Goal: Use online tool/utility: Utilize a website feature to perform a specific function

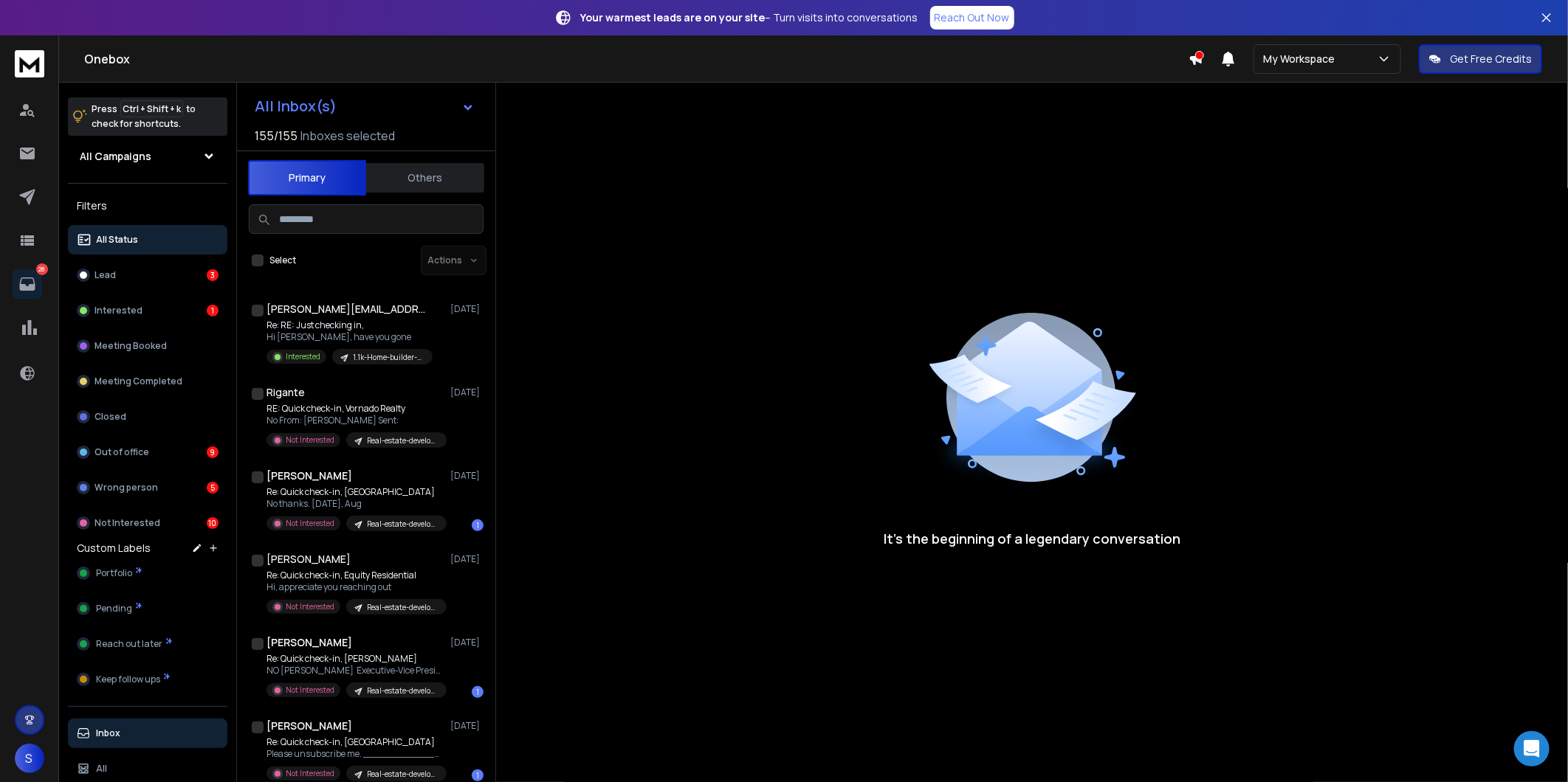
click at [412, 171] on button "Others" at bounding box center [426, 177] width 118 height 32
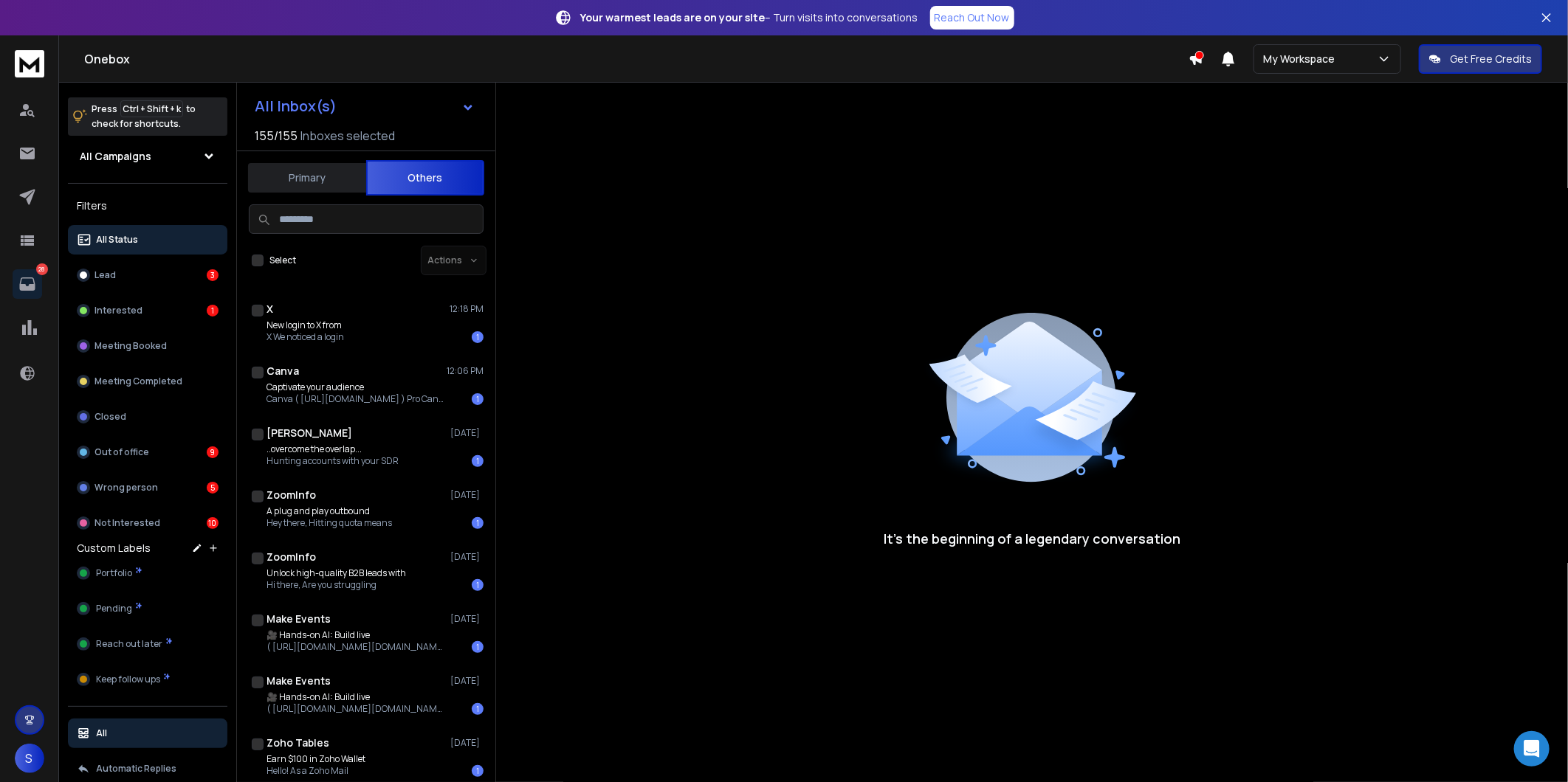
click at [331, 158] on div "All Inbox(s) 155 / 155 Inboxes selected Primary Others Select Actions X 12:18 P…" at bounding box center [366, 473] width 259 height 782
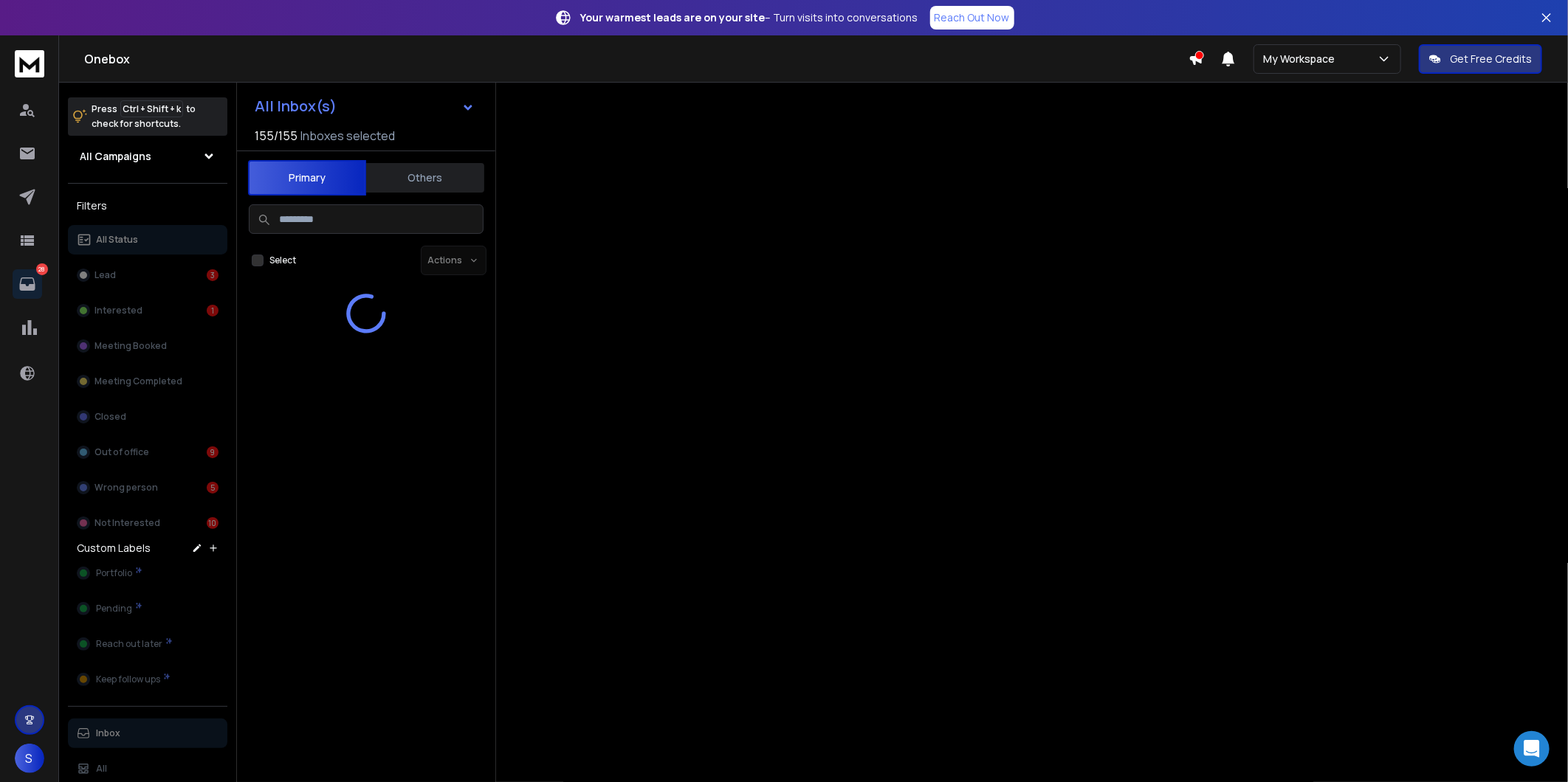
click at [330, 183] on button "Primary" at bounding box center [307, 178] width 118 height 36
click at [432, 165] on button "Others" at bounding box center [426, 178] width 118 height 36
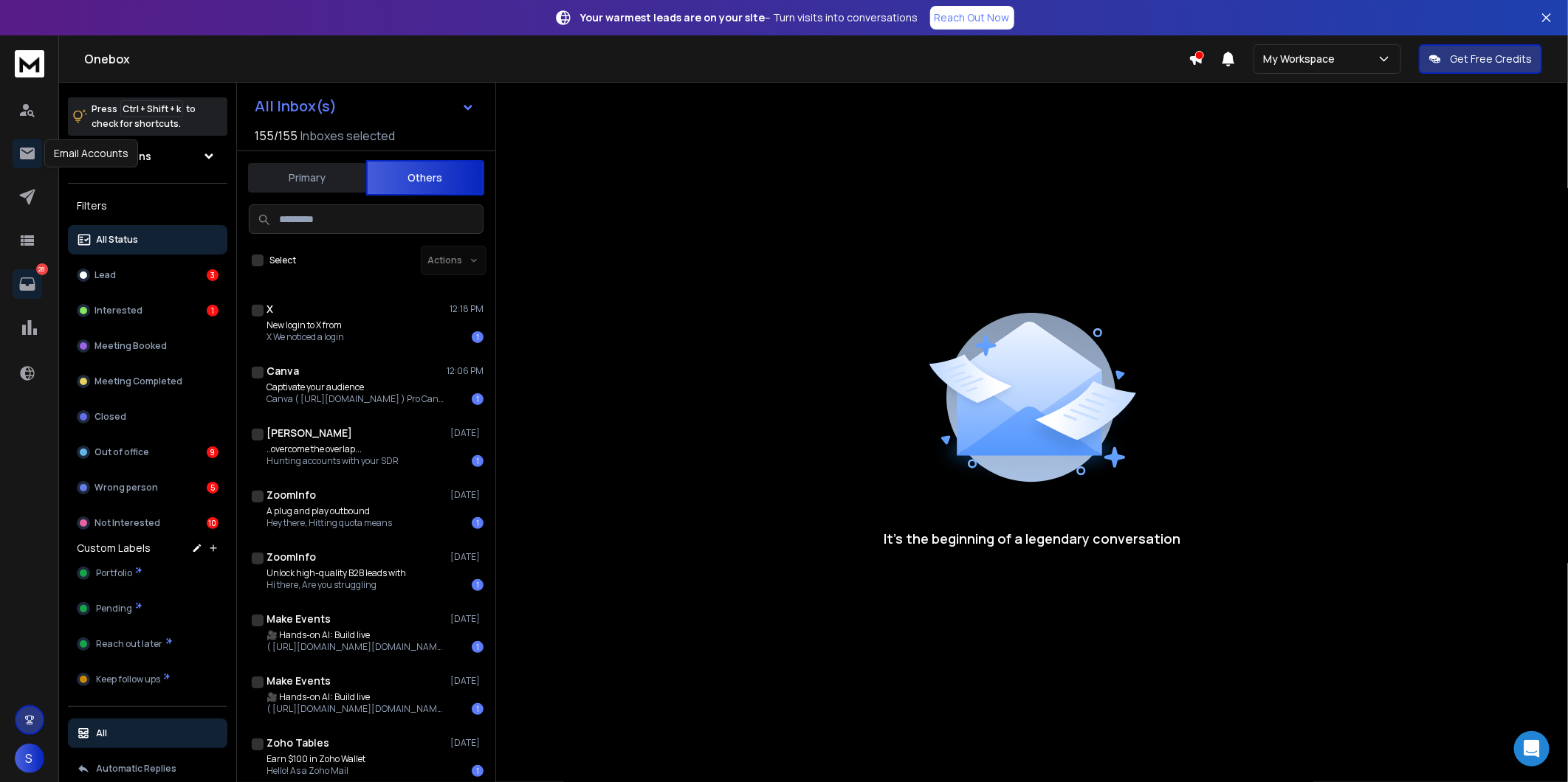
click at [32, 145] on icon at bounding box center [28, 154] width 18 height 18
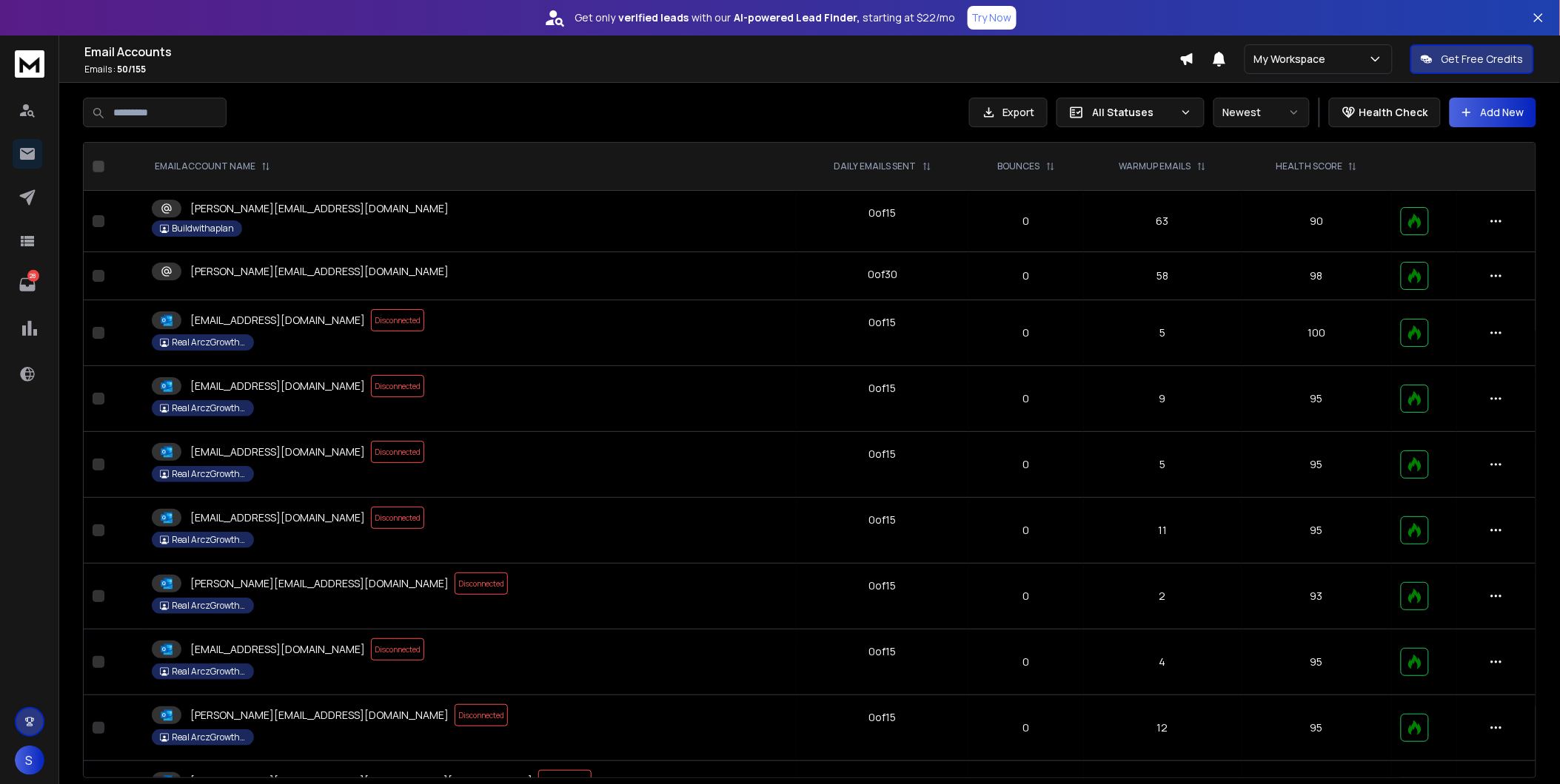
click at [1472, 109] on icon at bounding box center [1467, 112] width 11 height 11
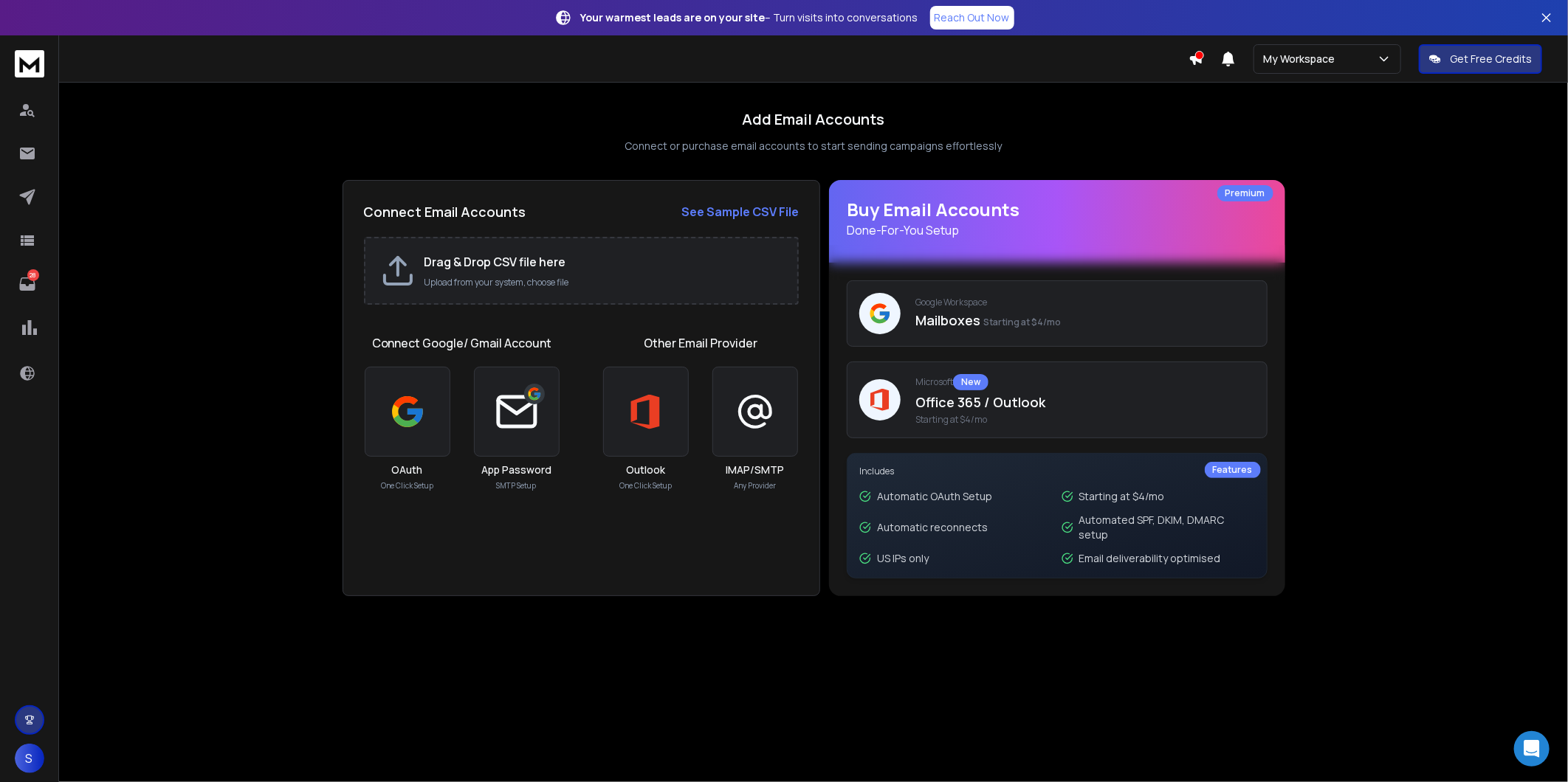
click at [680, 433] on div at bounding box center [646, 412] width 86 height 90
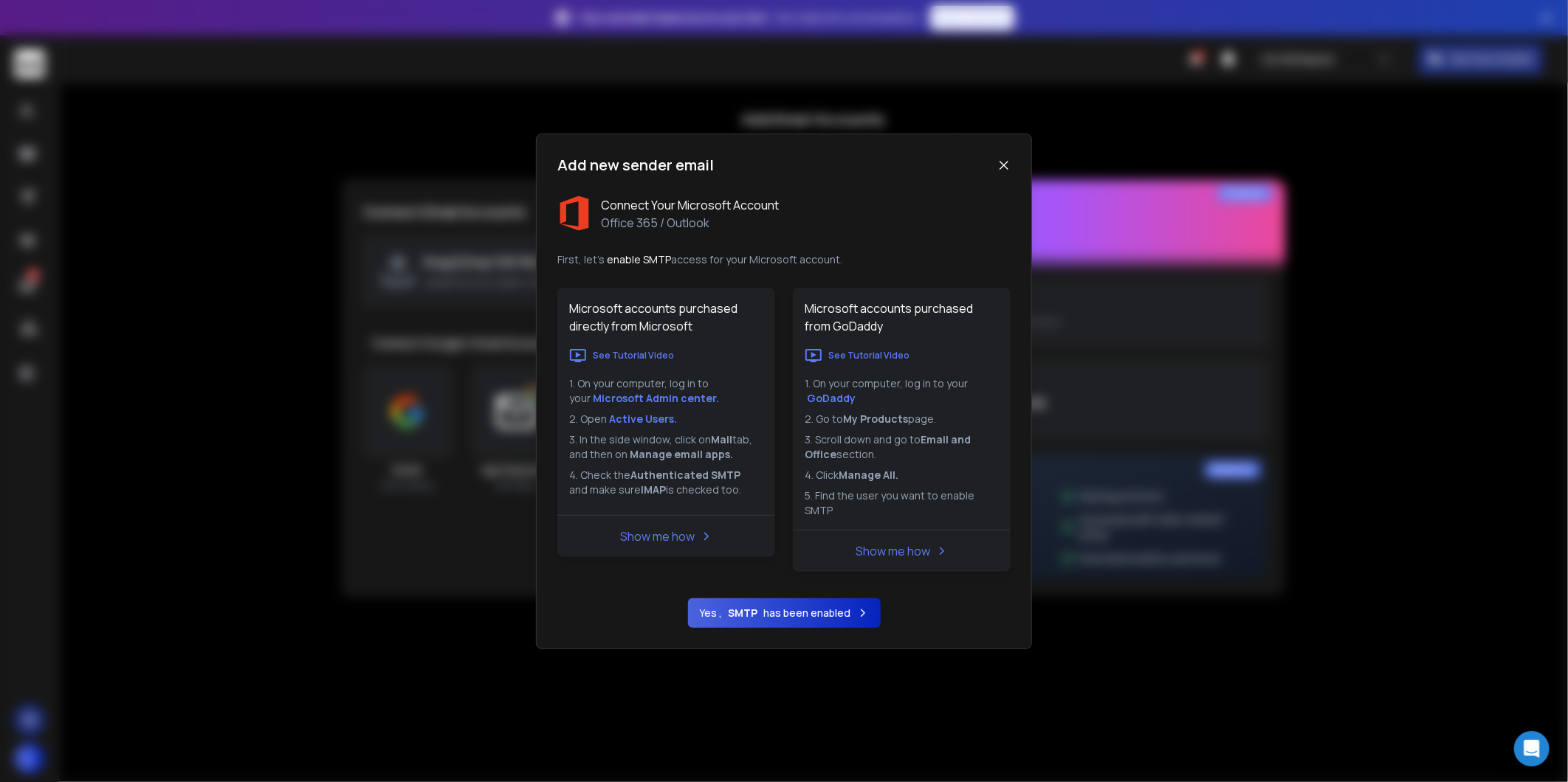
drag, startPoint x: 805, startPoint y: 611, endPoint x: 811, endPoint y: 588, distance: 23.8
click at [803, 611] on button "Yes , SMTP has been enabled" at bounding box center [785, 613] width 193 height 29
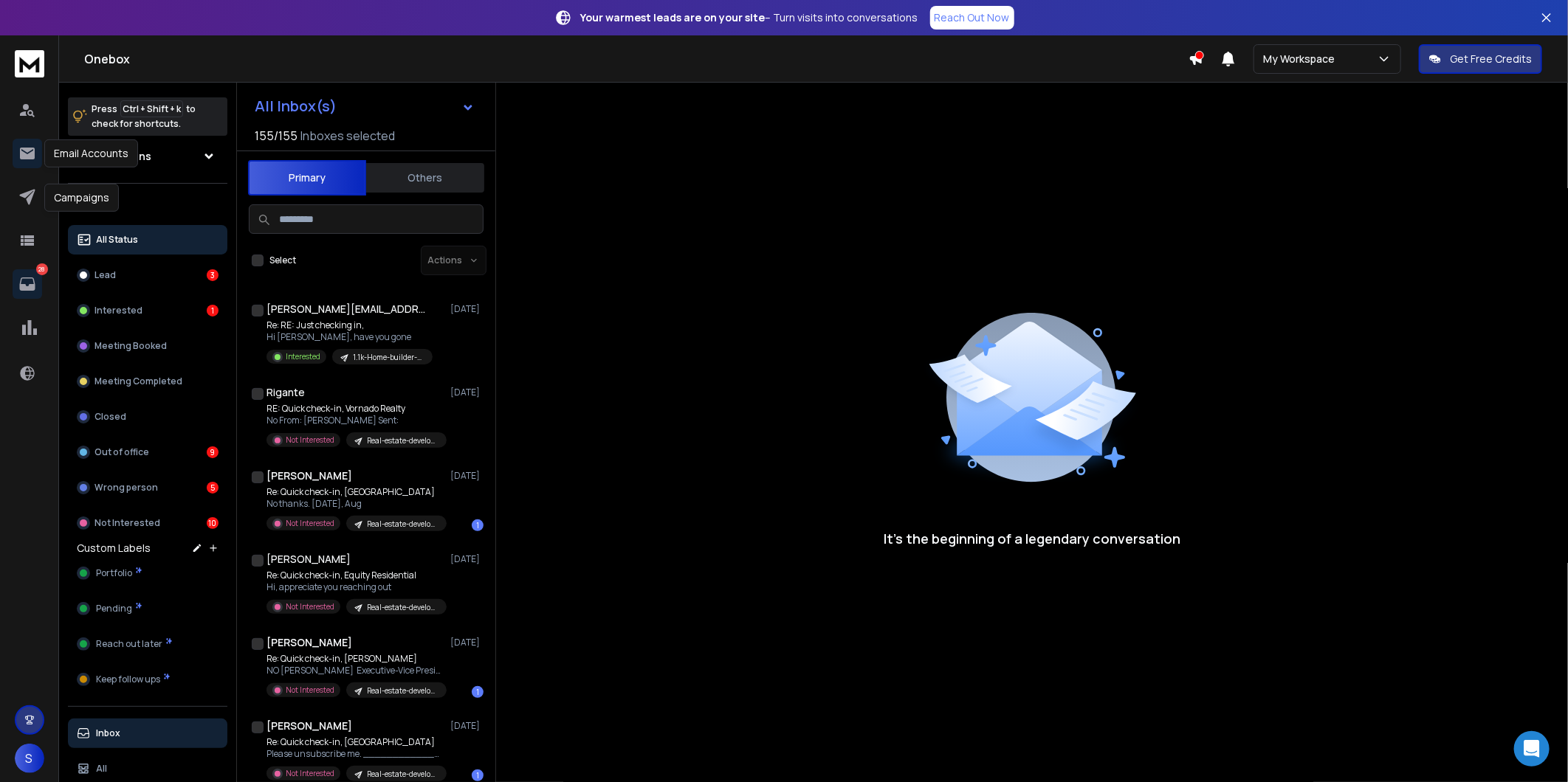
click at [20, 157] on icon at bounding box center [28, 153] width 15 height 12
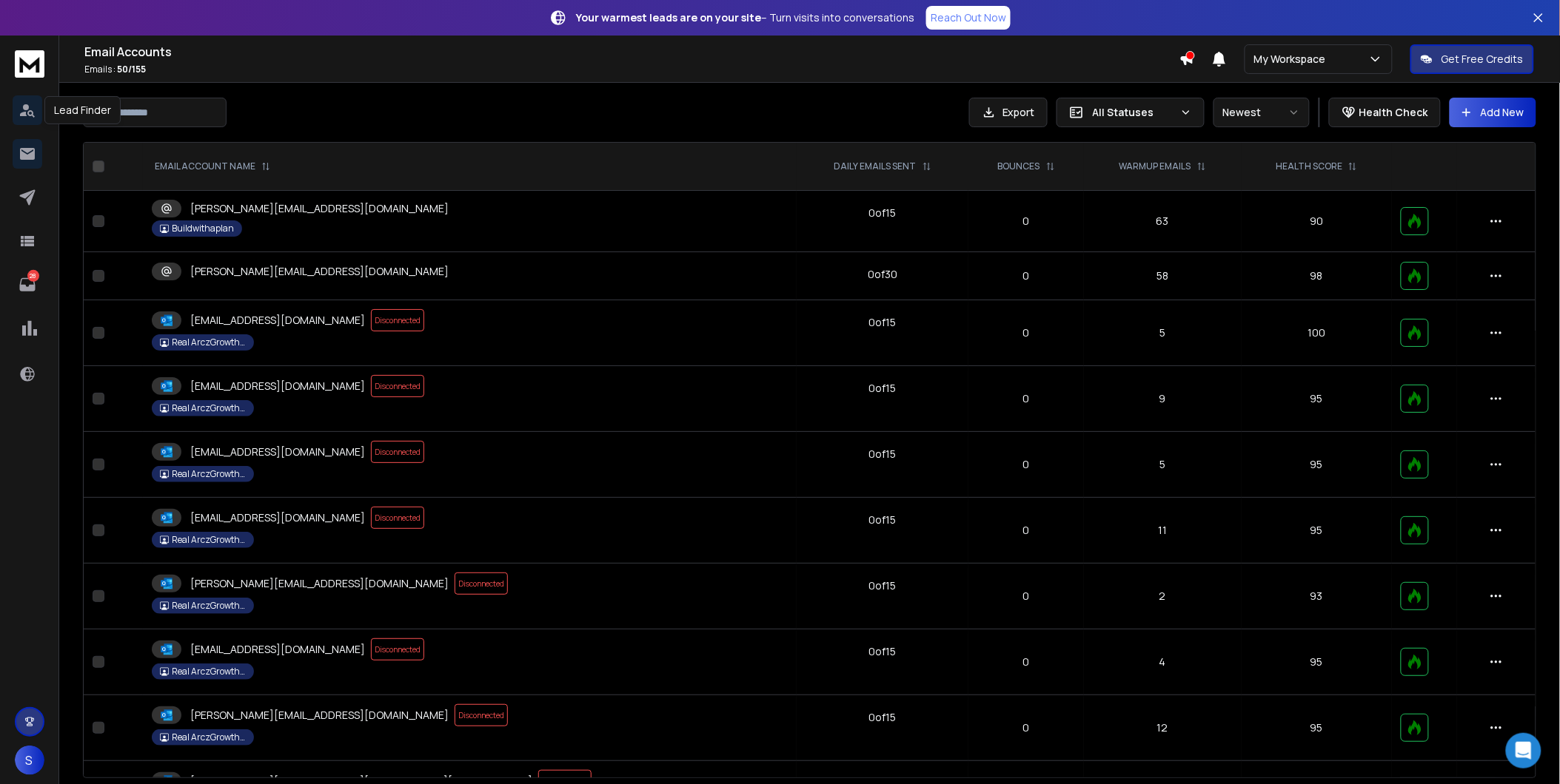
click at [28, 112] on icon at bounding box center [28, 114] width 15 height 7
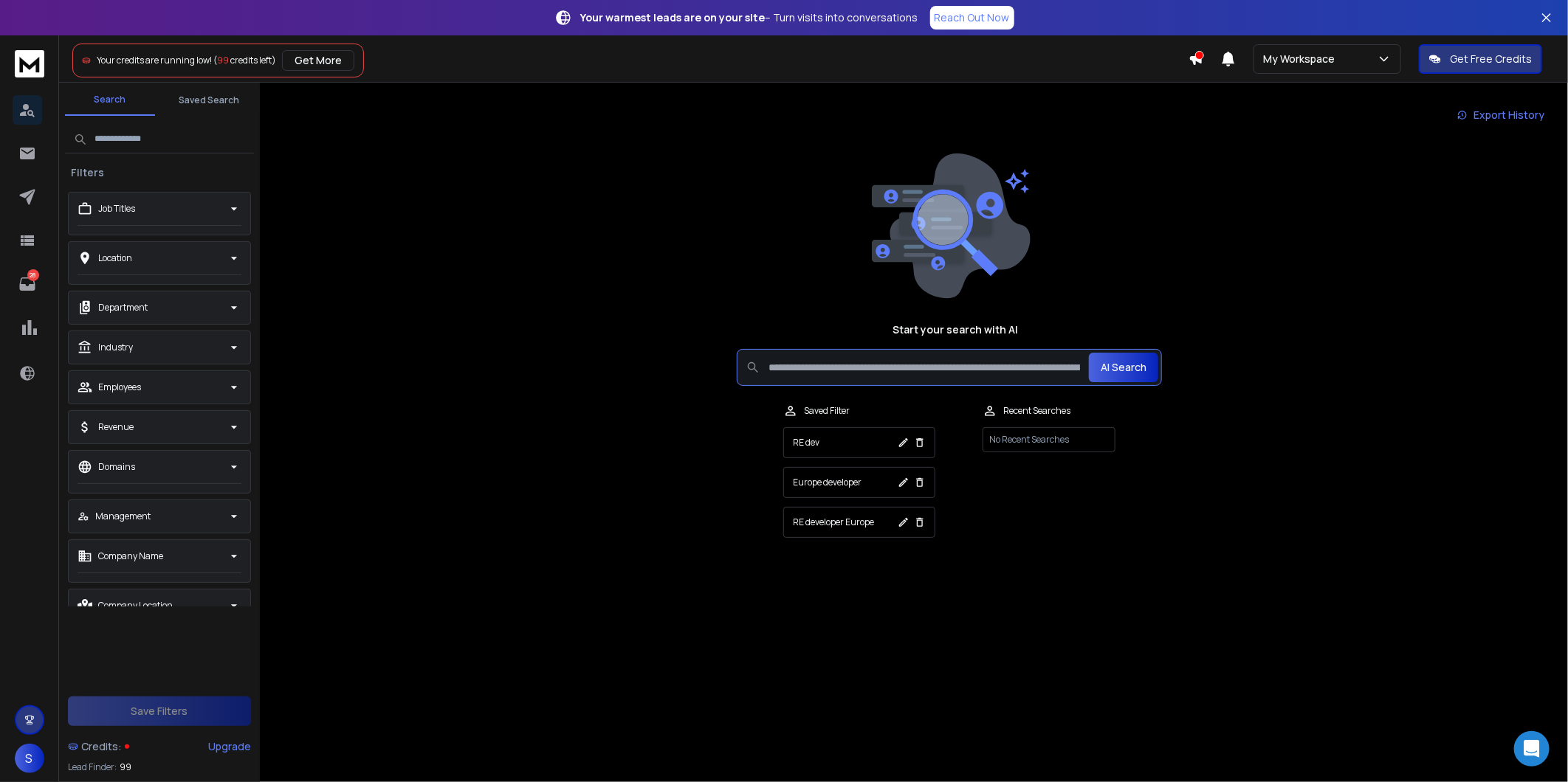
click at [830, 441] on button "RE dev" at bounding box center [859, 442] width 152 height 31
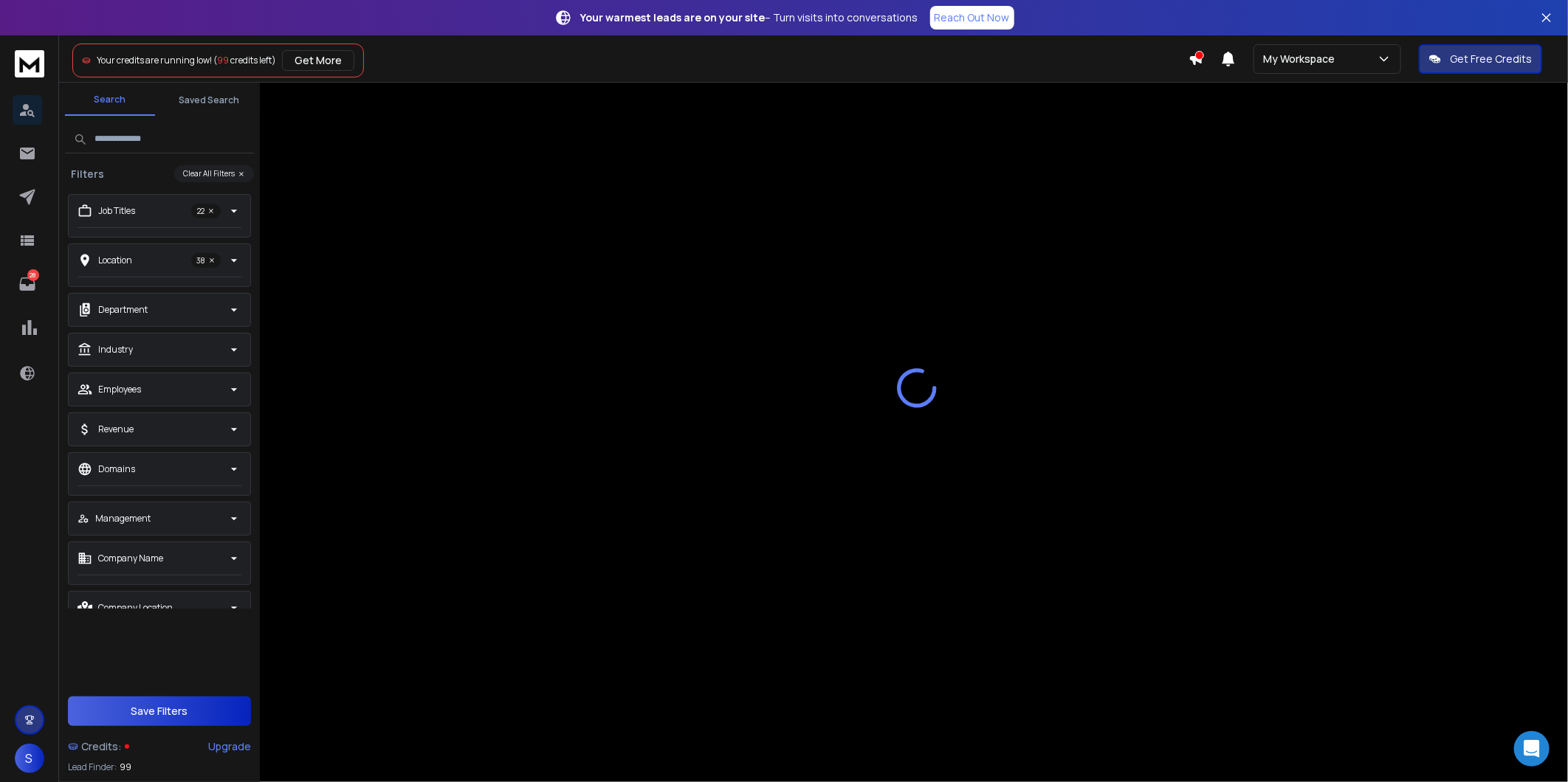
click at [232, 259] on icon at bounding box center [234, 260] width 15 height 15
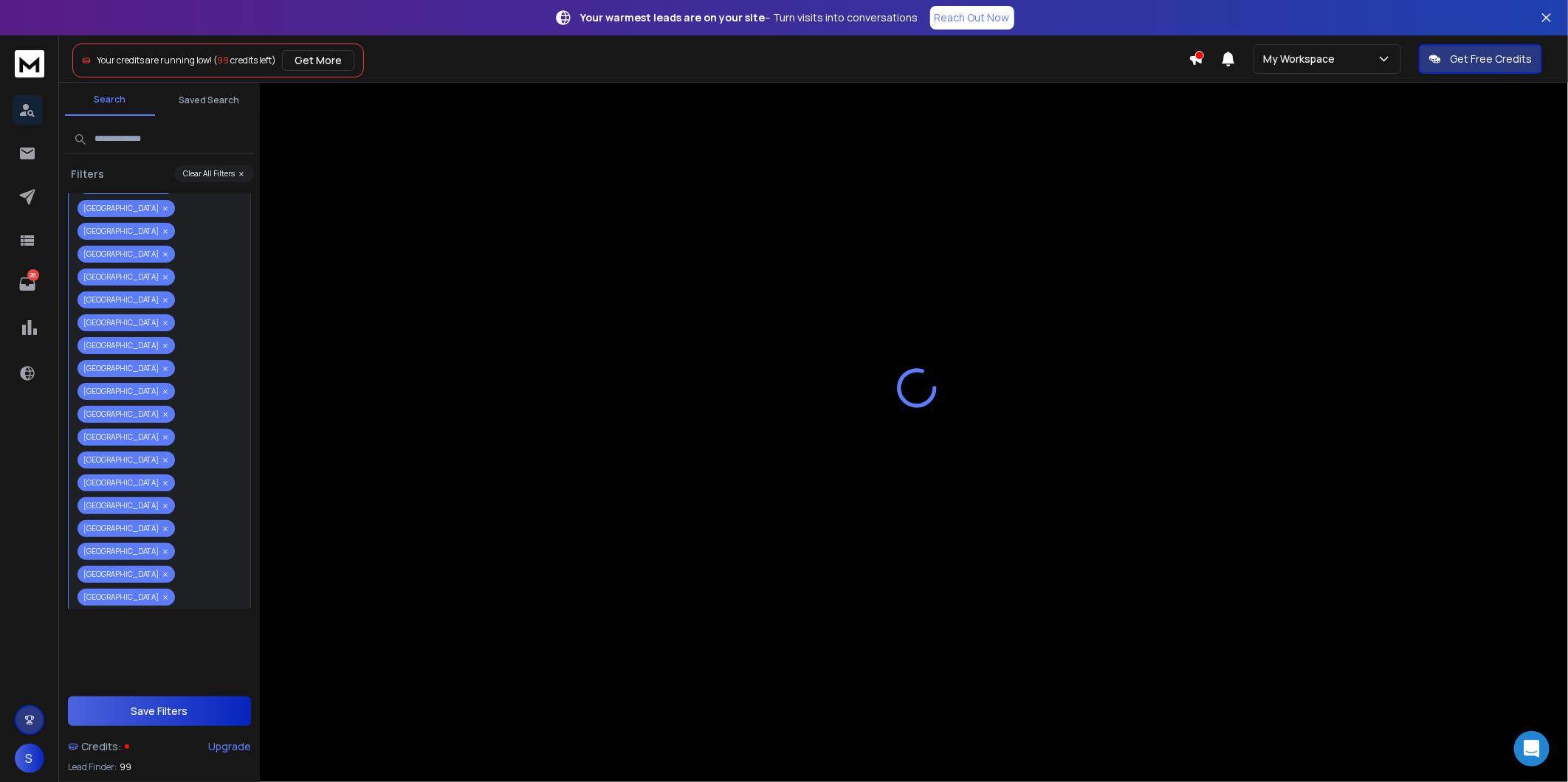
scroll to position [146, 0]
drag, startPoint x: 188, startPoint y: 533, endPoint x: 91, endPoint y: 297, distance: 255.2
click at [91, 297] on div "Germany France United Kingdom Italy Spain Netherlands Sweden Belgium Austria Sw…" at bounding box center [160, 553] width 164 height 865
click at [196, 536] on div "Germany France United Kingdom Italy Spain Netherlands Sweden Belgium Austria Sw…" at bounding box center [160, 553] width 164 height 865
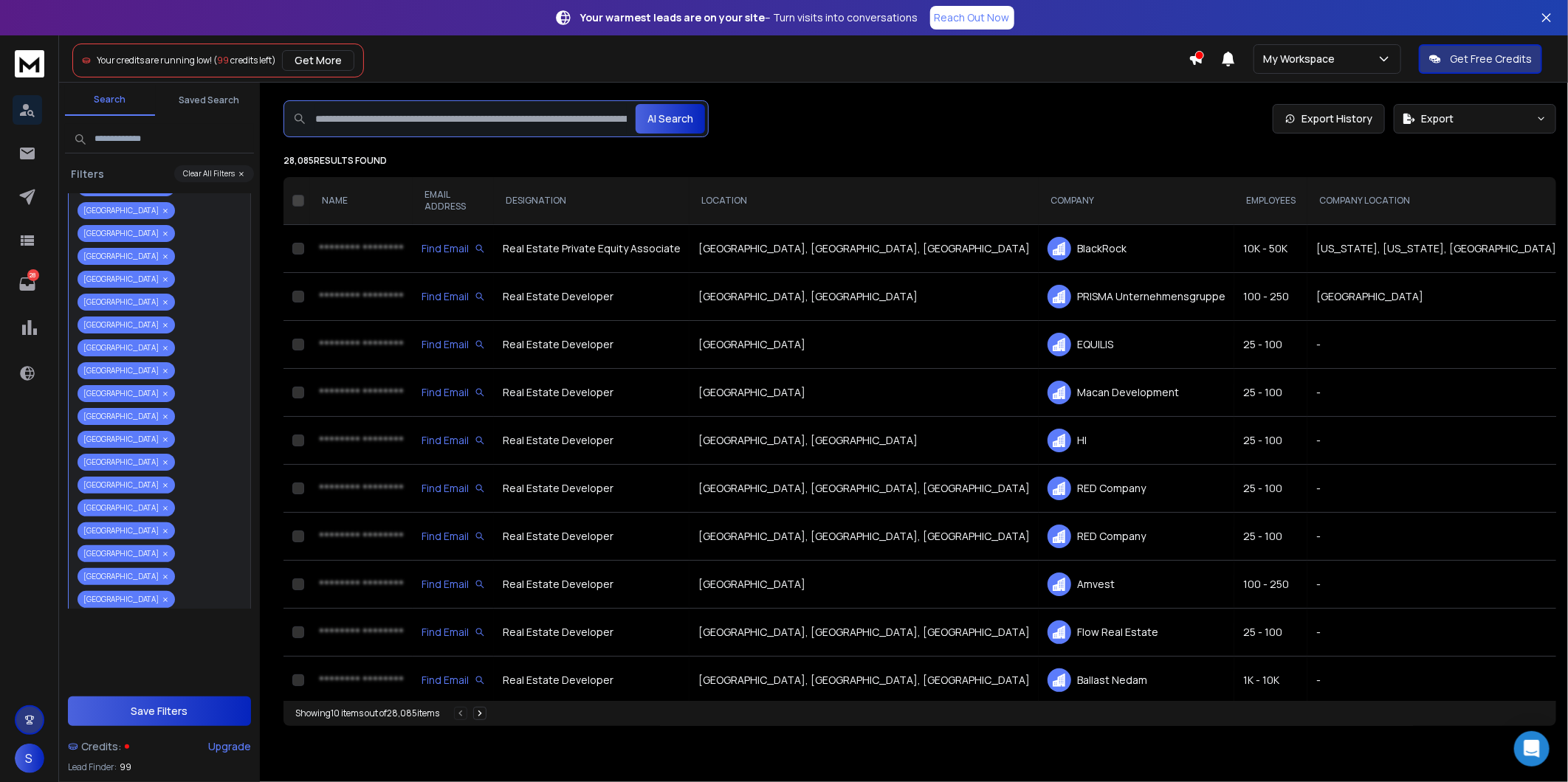
drag, startPoint x: 197, startPoint y: 541, endPoint x: 136, endPoint y: 456, distance: 104.6
click at [136, 456] on div "Germany France United Kingdom Italy Spain Netherlands Sweden Belgium Austria Sw…" at bounding box center [160, 553] width 164 height 865
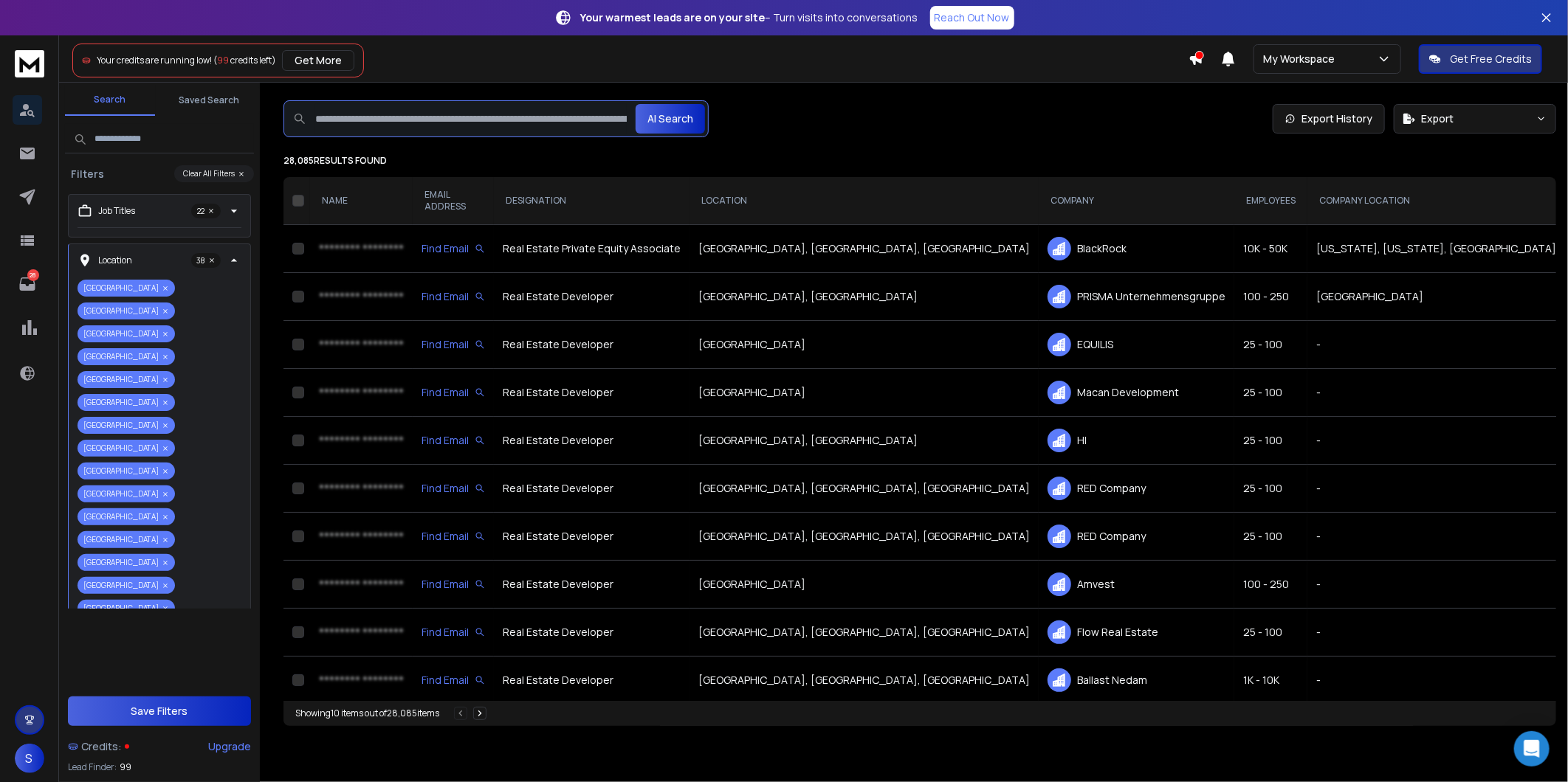
drag, startPoint x: 136, startPoint y: 456, endPoint x: 82, endPoint y: 288, distance: 176.5
click at [82, 288] on div "Germany France United Kingdom Italy Spain Netherlands Sweden Belgium Austria Sw…" at bounding box center [160, 700] width 164 height 865
copy div "Germany France United Kingdom Italy Spain Netherlands Sweden Belgium Austria Sw…"
